Goal: Navigation & Orientation: Find specific page/section

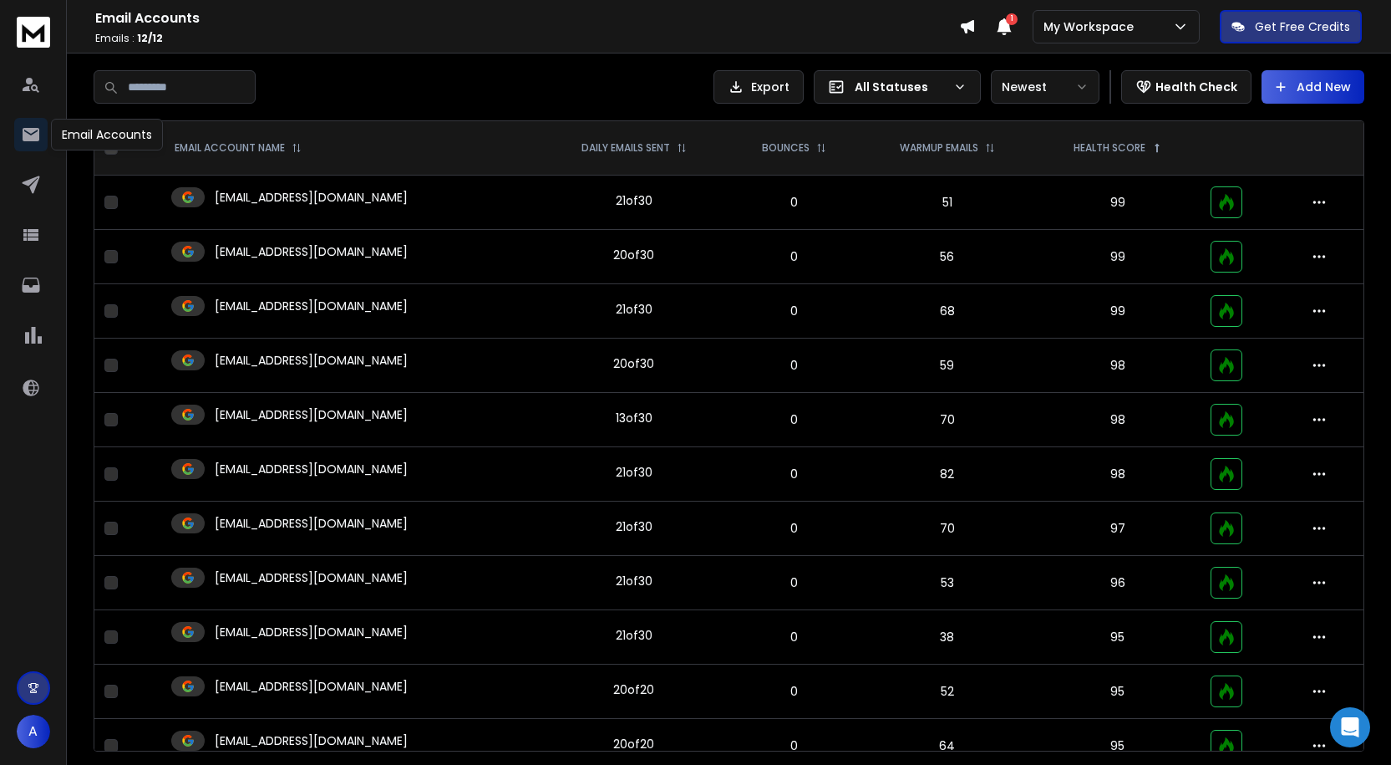
click at [41, 141] on link at bounding box center [30, 134] width 33 height 33
click at [21, 134] on icon at bounding box center [31, 135] width 20 height 20
click at [38, 184] on icon at bounding box center [31, 185] width 20 height 20
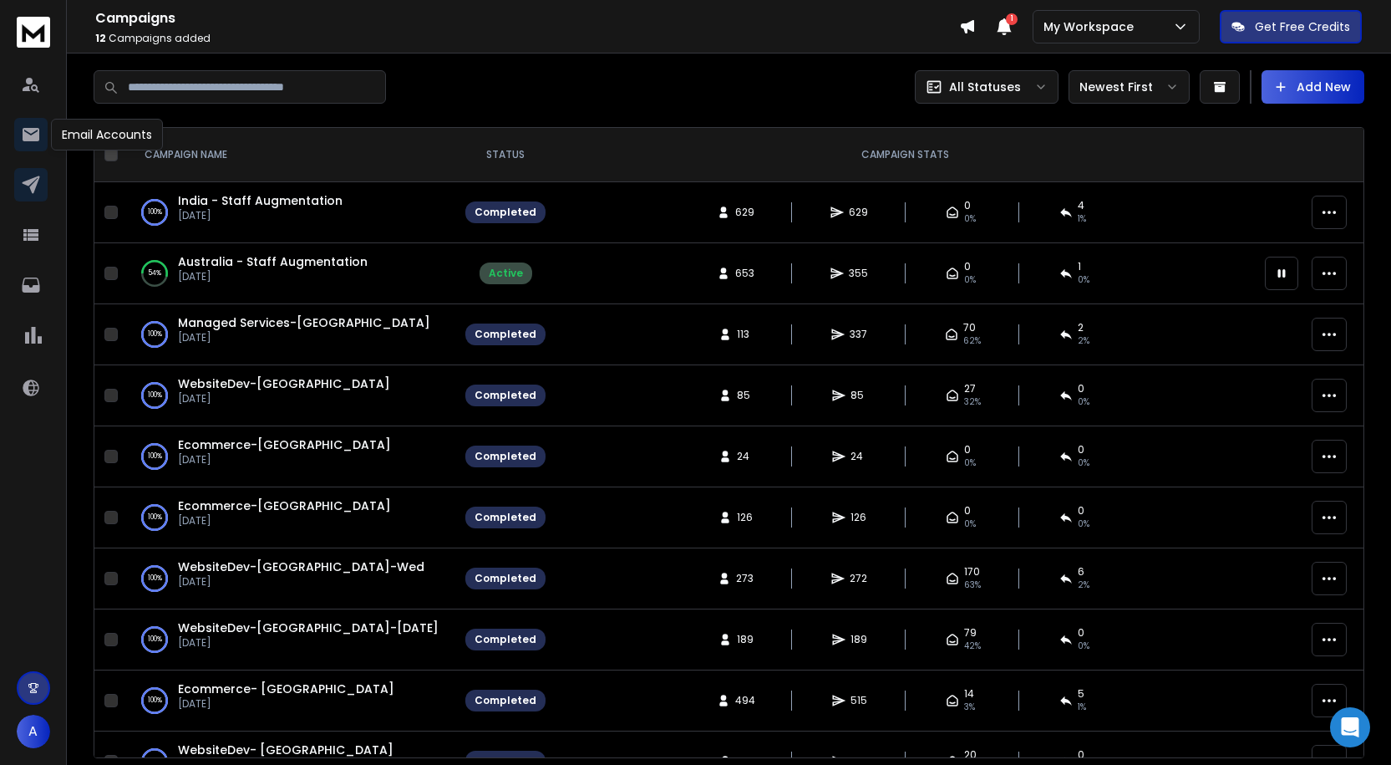
click at [28, 138] on icon at bounding box center [31, 134] width 17 height 13
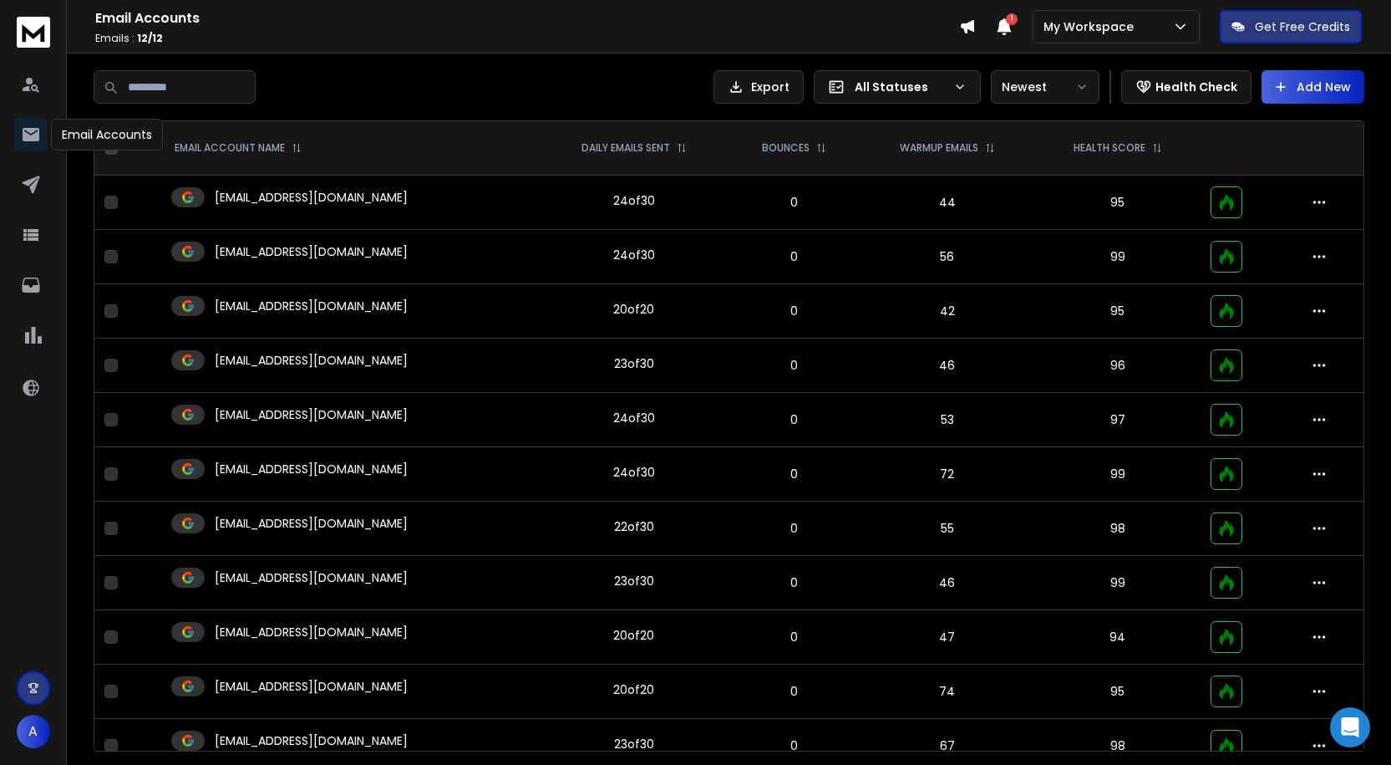
click at [33, 135] on icon at bounding box center [31, 134] width 17 height 13
